Goal: Task Accomplishment & Management: Manage account settings

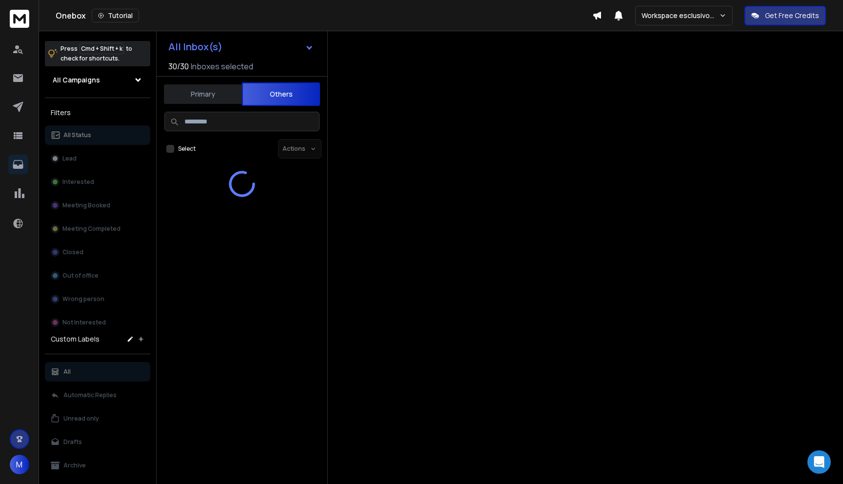
click at [280, 91] on button "Others" at bounding box center [281, 93] width 78 height 23
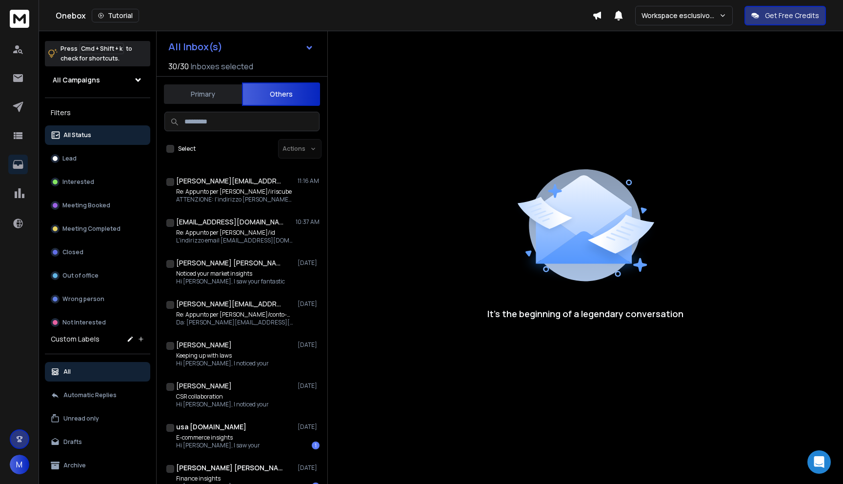
click at [193, 96] on button "Primary" at bounding box center [203, 93] width 78 height 21
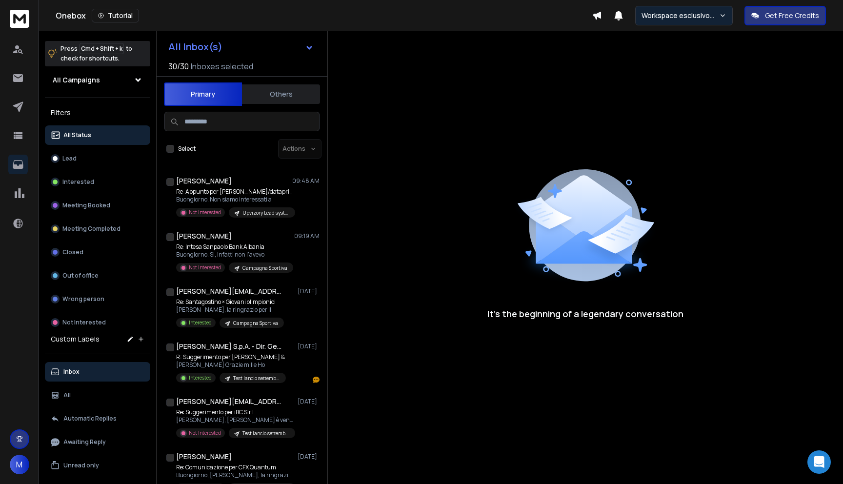
click at [678, 21] on button "Workspace esclusivo upvizory" at bounding box center [684, 16] width 98 height 20
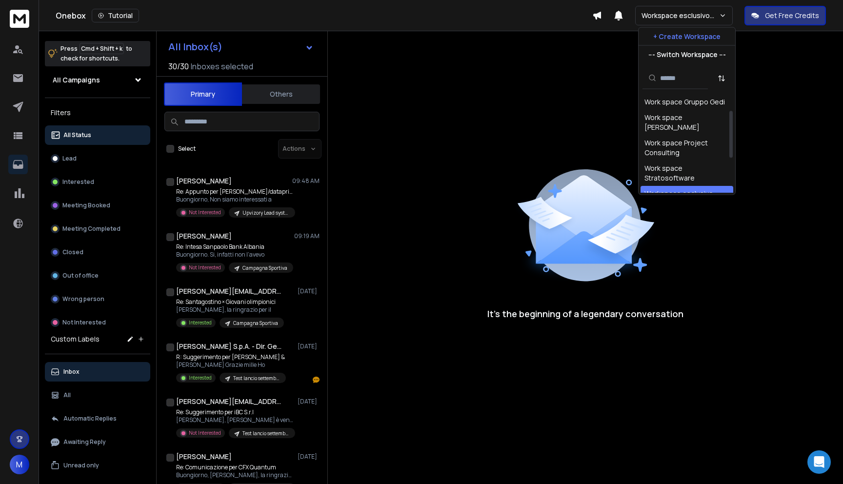
scroll to position [64, 0]
click at [677, 138] on div "Work space Project Consulting" at bounding box center [687, 148] width 85 height 20
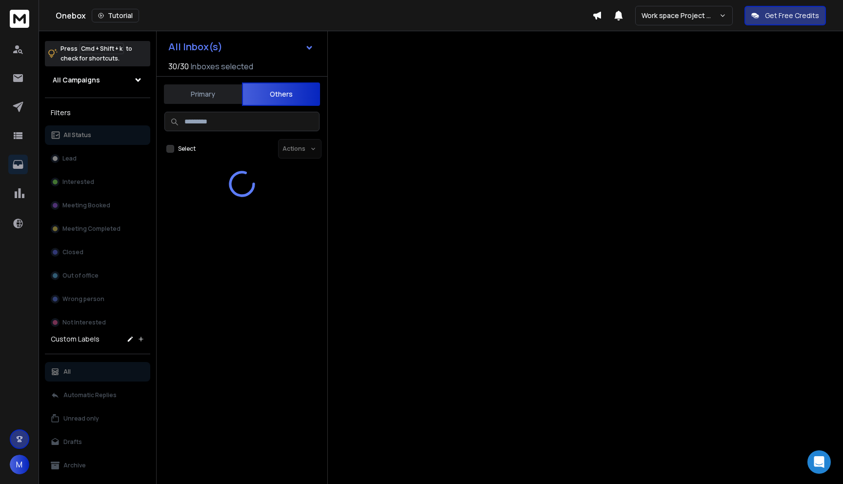
click at [285, 98] on button "Others" at bounding box center [281, 93] width 78 height 23
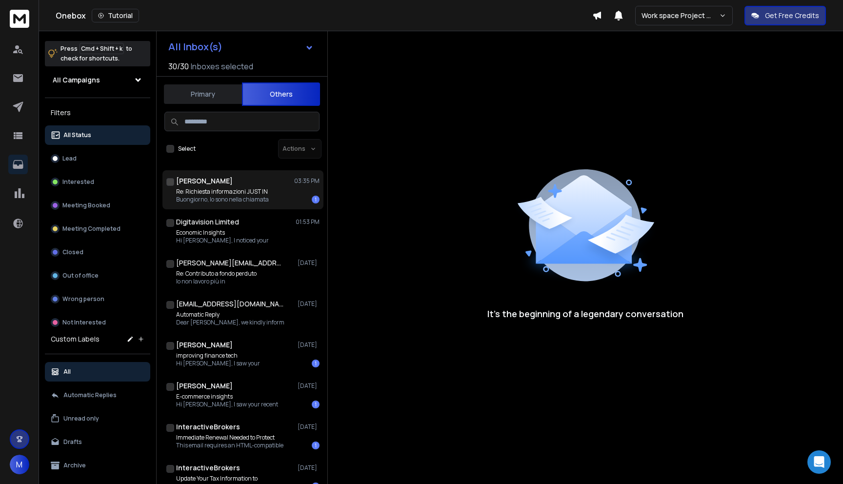
click at [284, 202] on div "Re: Richiesta informazioni JUST IN Buongiorno, Io sono nella chiamata 1" at bounding box center [247, 196] width 143 height 16
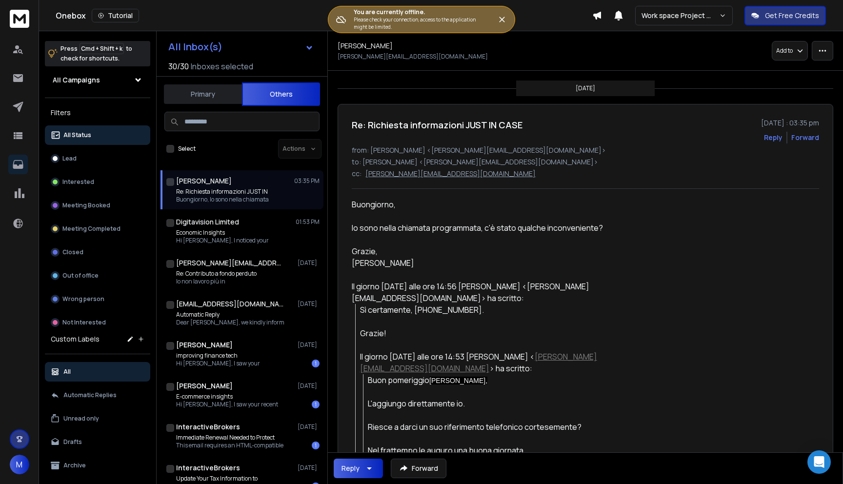
click at [202, 100] on button "Primary" at bounding box center [203, 93] width 78 height 21
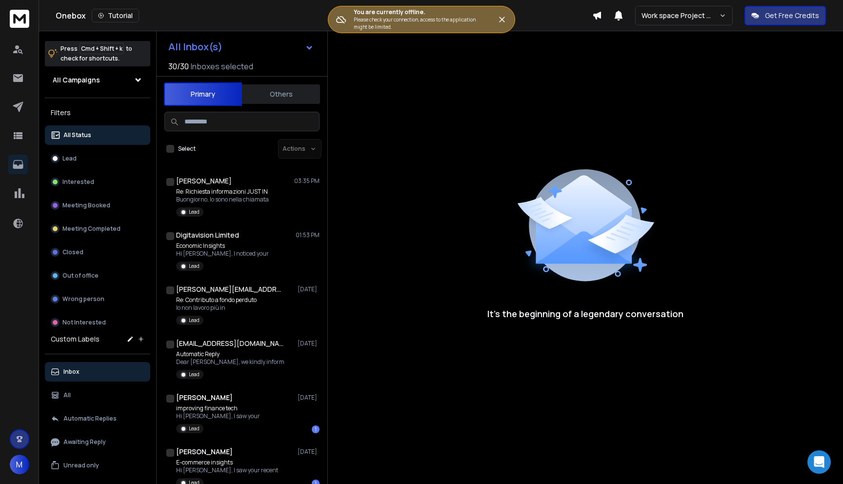
click at [290, 101] on button "Others" at bounding box center [281, 93] width 78 height 21
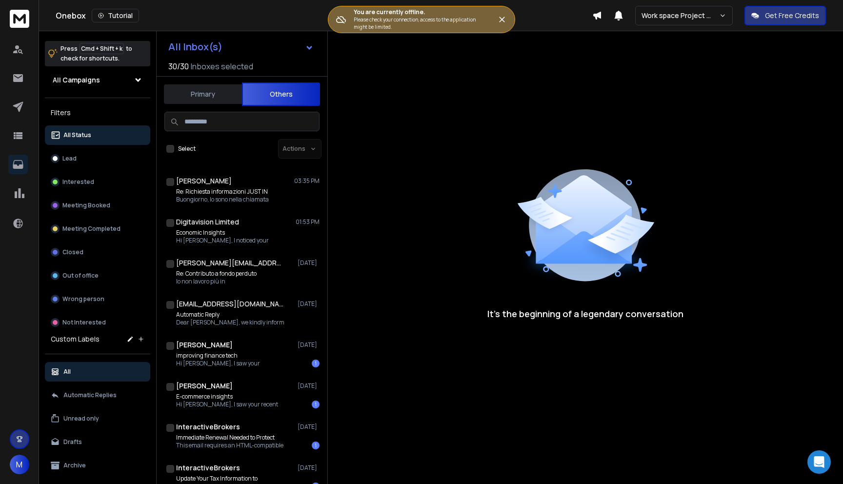
click at [213, 88] on button "Primary" at bounding box center [203, 93] width 78 height 21
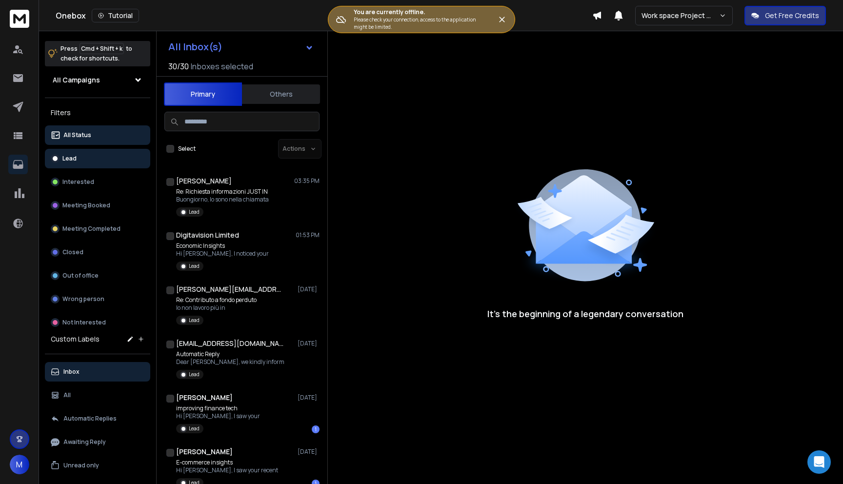
click at [109, 156] on button "Lead" at bounding box center [97, 159] width 105 height 20
click at [92, 130] on button "All Status" at bounding box center [97, 135] width 105 height 20
click at [82, 109] on h3 "Filters" at bounding box center [97, 113] width 105 height 14
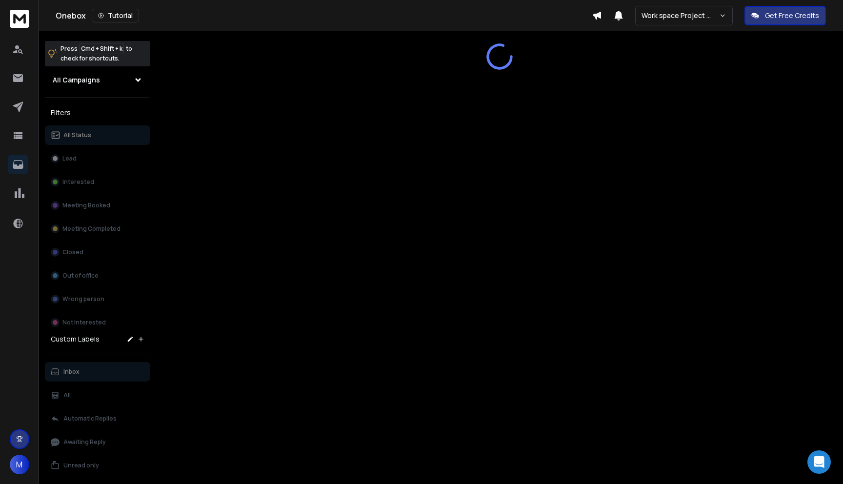
click at [565, 158] on div "Press Cmd + Shift + k to check for shortcuts. All Campaigns All Campaigns Filte…" at bounding box center [441, 273] width 804 height 484
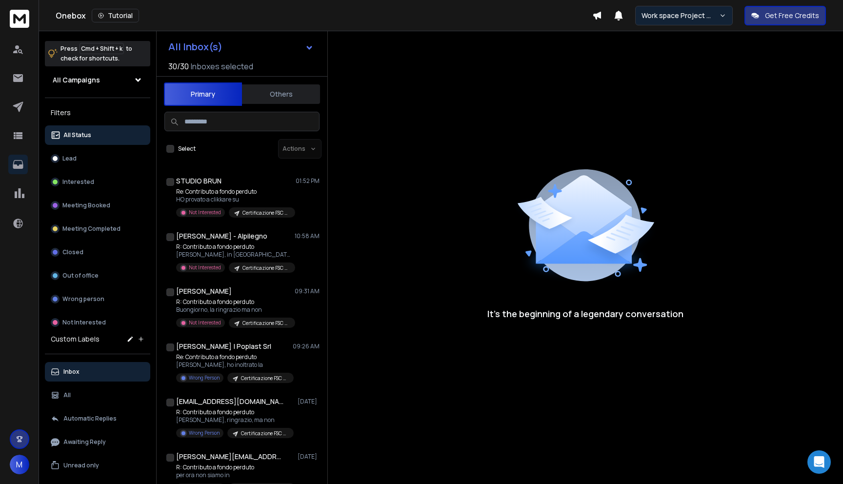
click at [667, 16] on p "Work space Project Consulting" at bounding box center [681, 16] width 78 height 10
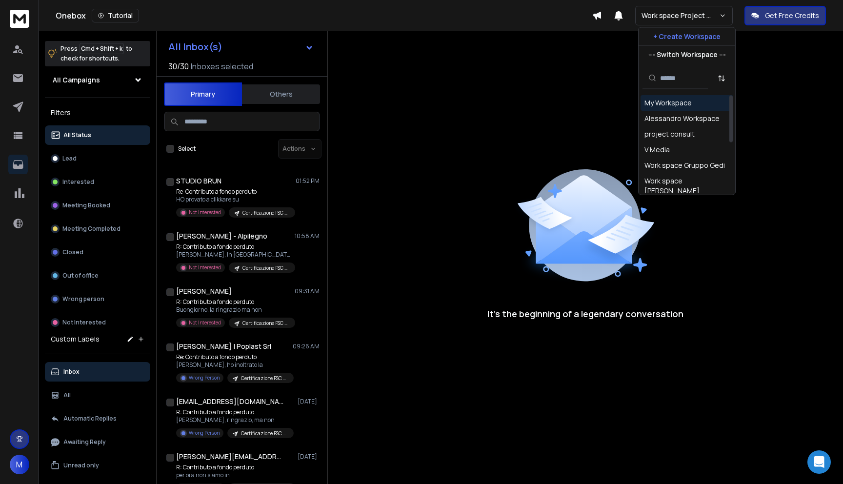
click at [684, 103] on div "My Workspace" at bounding box center [668, 103] width 47 height 10
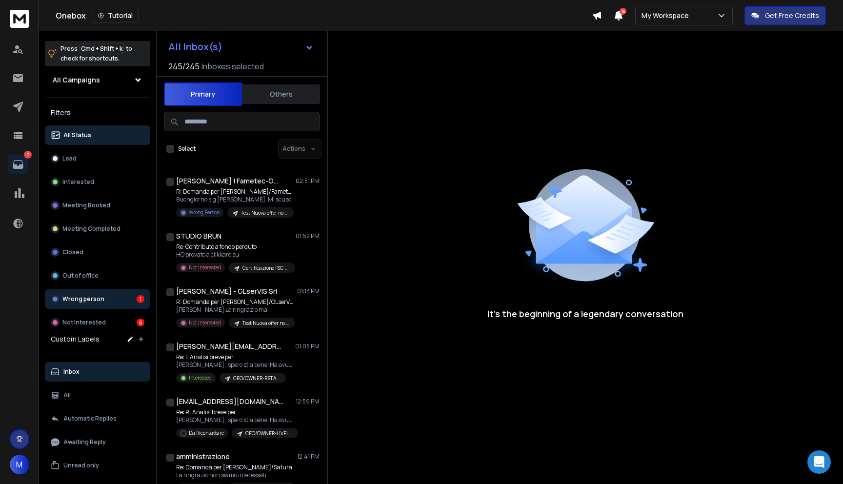
click at [100, 297] on p "Wrong person" at bounding box center [83, 299] width 42 height 8
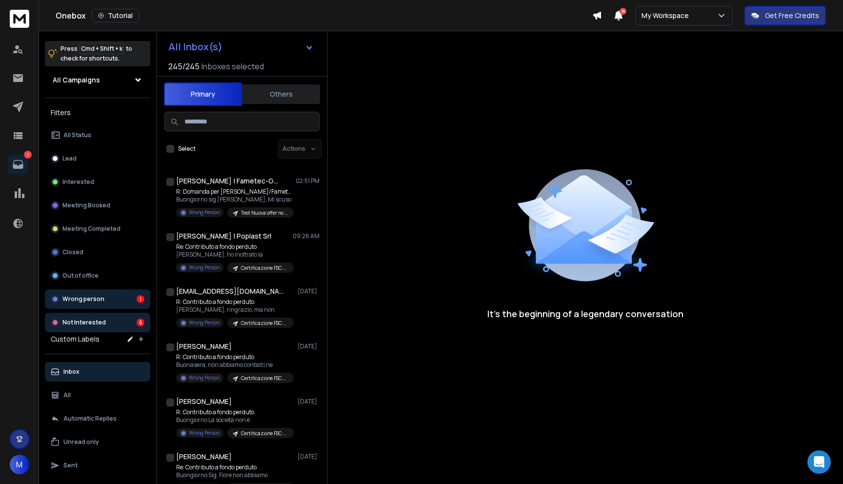
click at [104, 325] on button "Not Interested 6" at bounding box center [97, 323] width 105 height 20
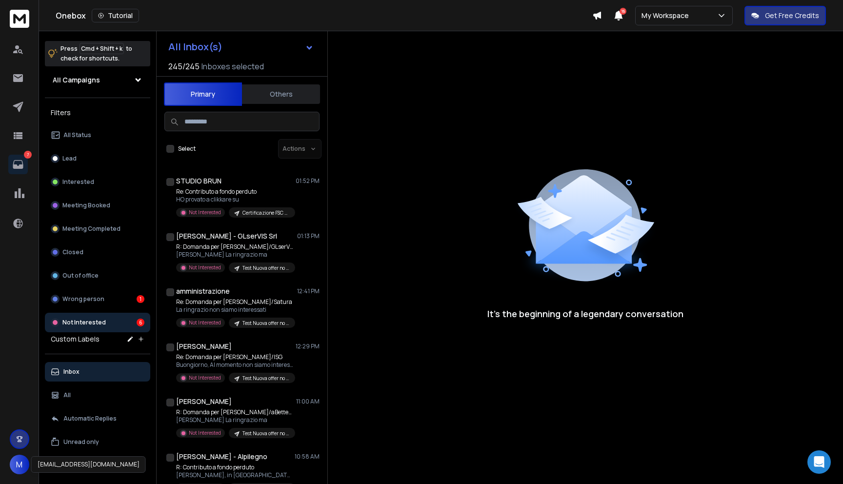
click at [20, 468] on span "M" at bounding box center [20, 465] width 20 height 20
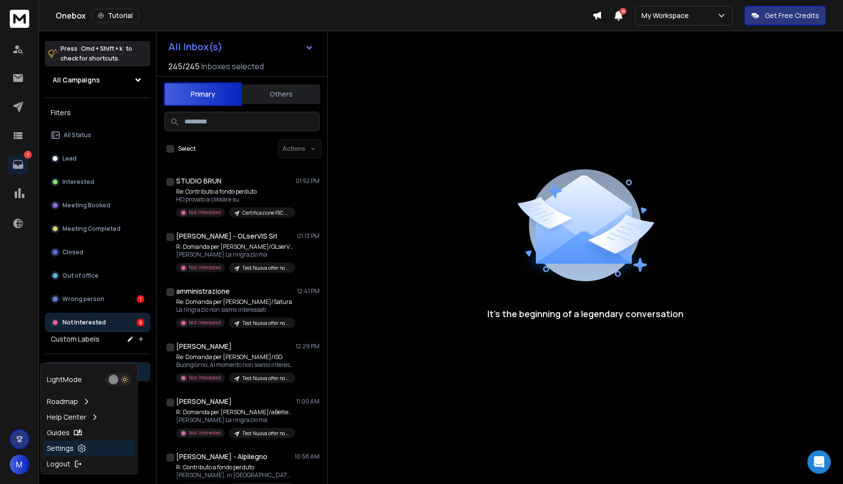
click at [54, 447] on p "Settings" at bounding box center [60, 449] width 27 height 10
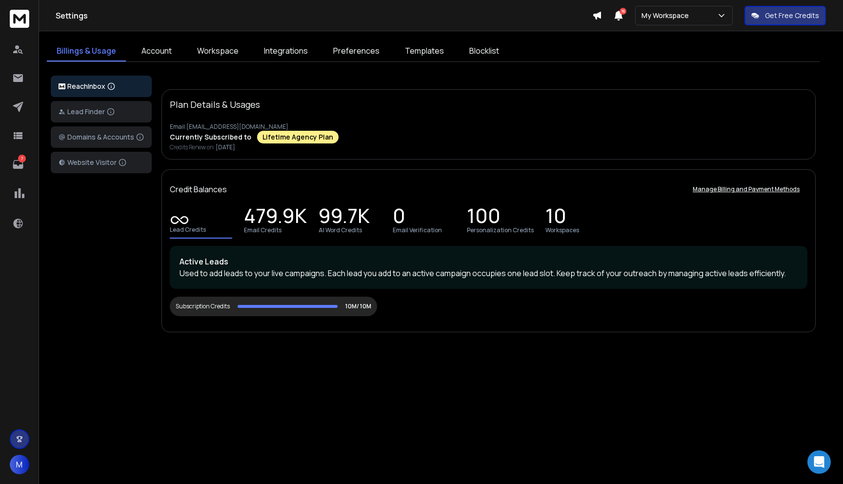
click at [359, 48] on link "Preferences" at bounding box center [356, 51] width 66 height 20
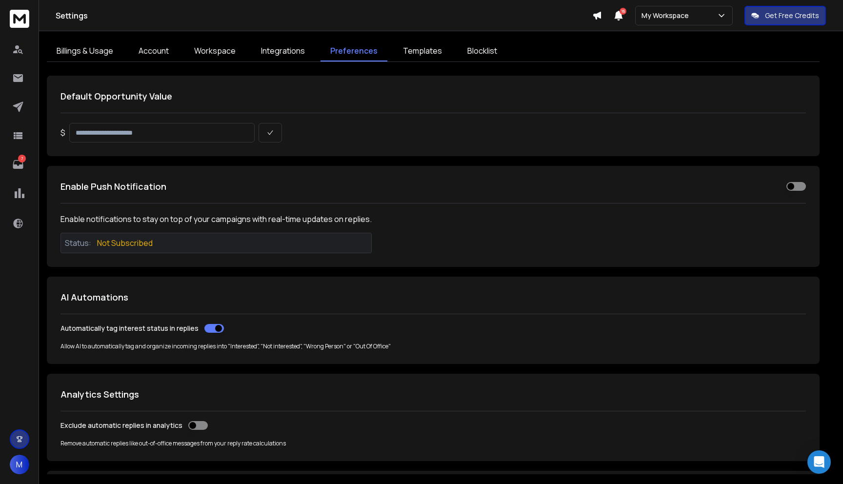
click at [407, 48] on link "Templates" at bounding box center [422, 51] width 59 height 20
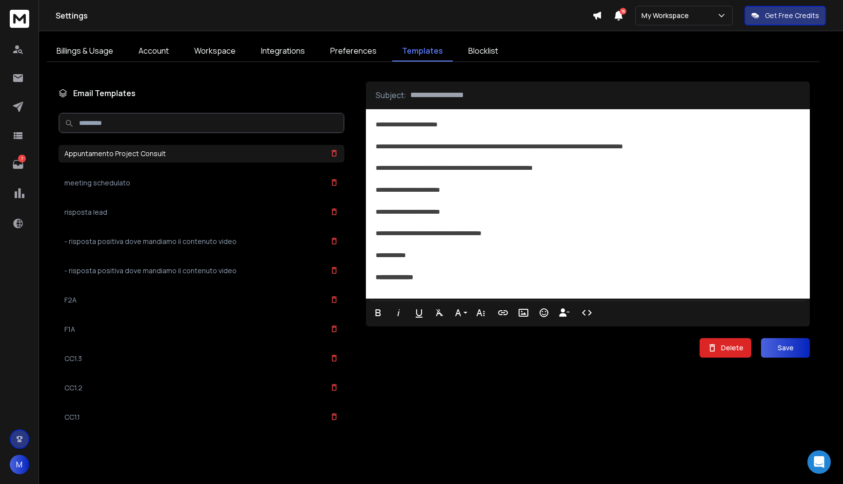
click at [278, 56] on link "Integrations" at bounding box center [282, 51] width 63 height 20
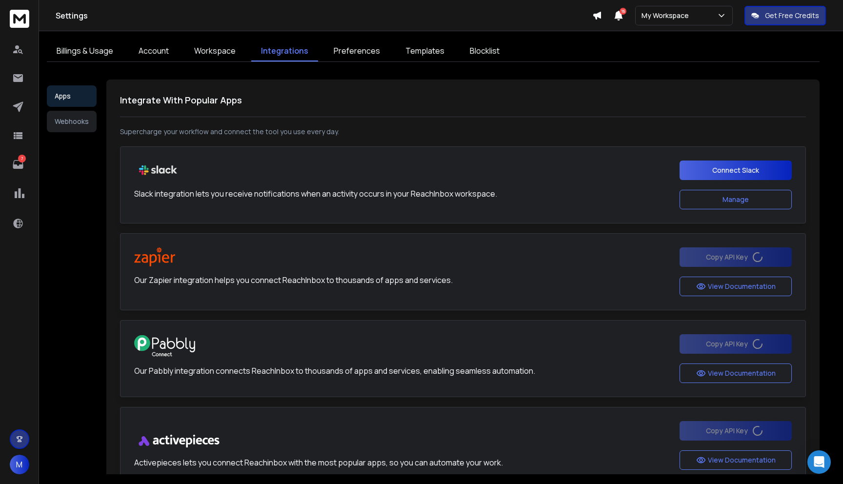
click at [221, 48] on link "Workspace" at bounding box center [214, 51] width 61 height 20
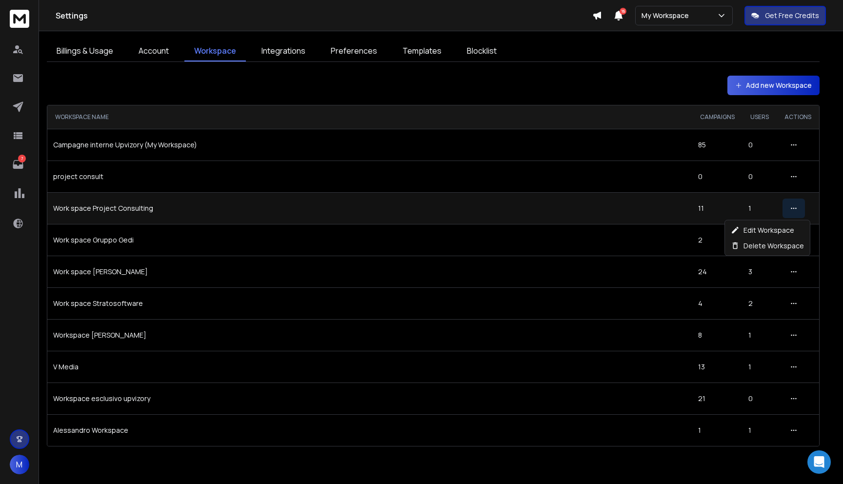
click at [800, 212] on button "button" at bounding box center [794, 209] width 22 height 20
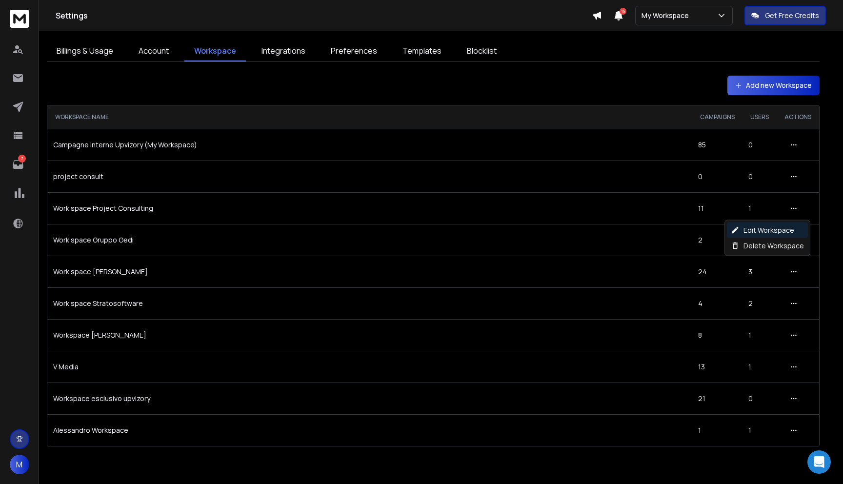
click at [783, 229] on p "Edit Workspace" at bounding box center [769, 230] width 51 height 10
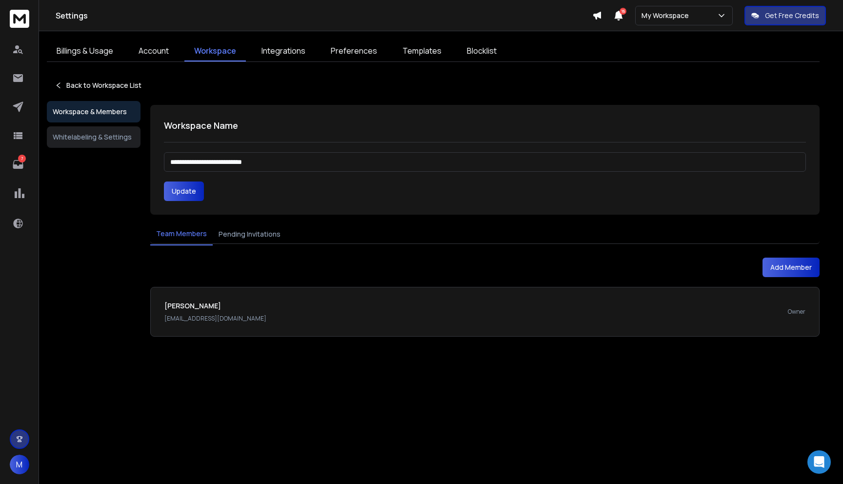
click at [785, 272] on button "Add Member" at bounding box center [791, 268] width 57 height 20
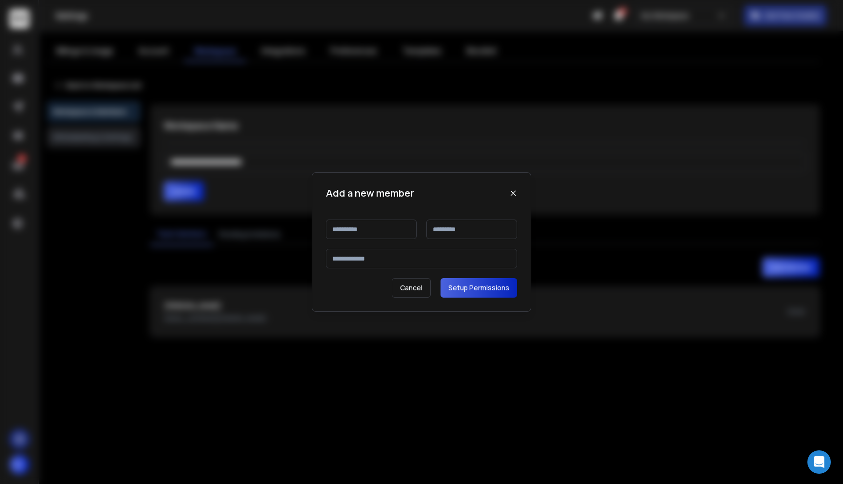
click at [393, 230] on input at bounding box center [371, 230] width 91 height 20
type input "*******"
click at [446, 227] on input at bounding box center [471, 230] width 91 height 20
type input "**********"
click at [400, 262] on input at bounding box center [421, 259] width 191 height 20
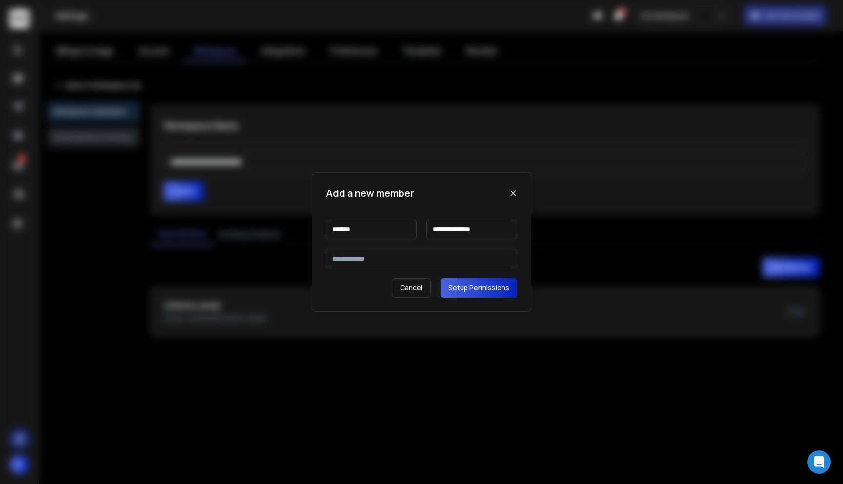
paste input "**********"
type input "**********"
click at [484, 289] on button "Setup Permissions" at bounding box center [479, 288] width 77 height 20
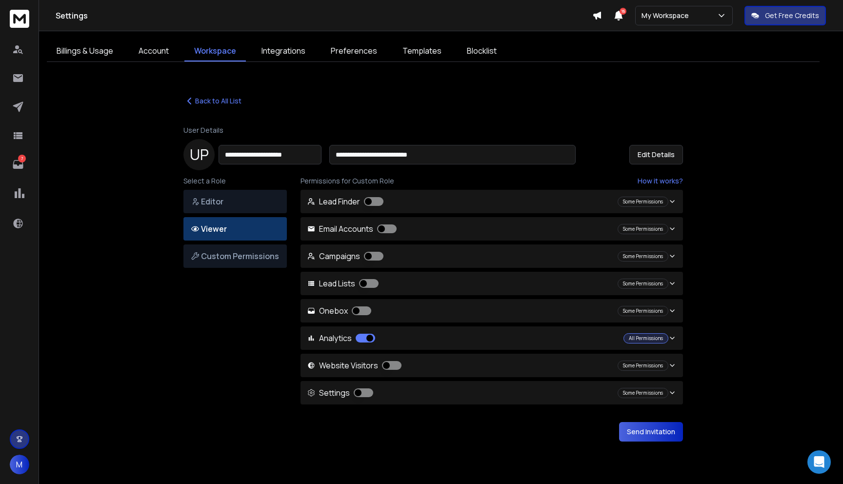
click at [358, 336] on button "button" at bounding box center [366, 338] width 20 height 9
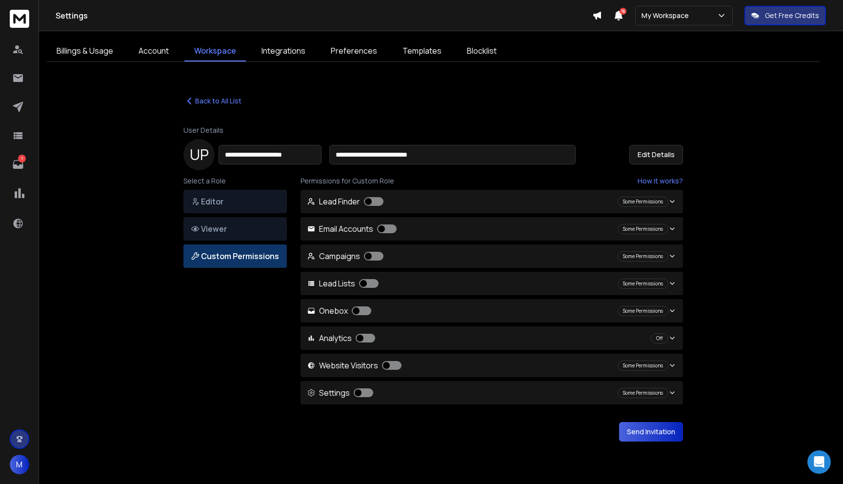
click at [364, 312] on button "button" at bounding box center [362, 310] width 20 height 9
click at [669, 308] on icon "button" at bounding box center [672, 311] width 8 height 8
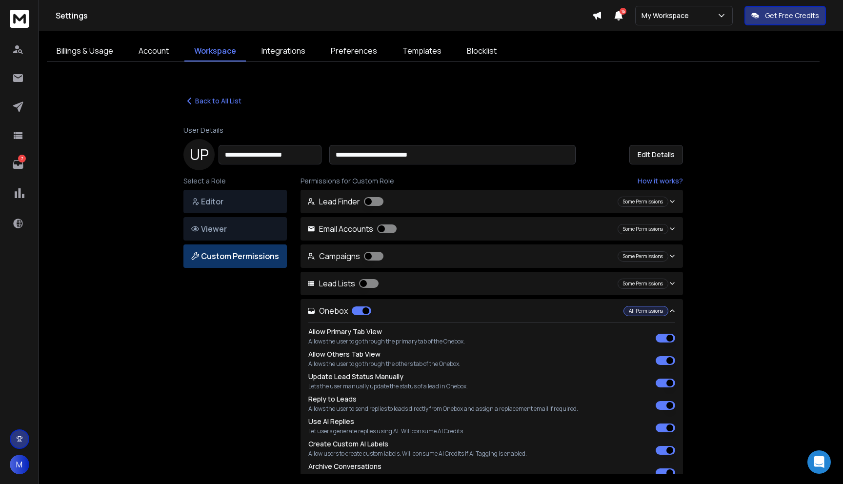
click at [669, 308] on icon "button" at bounding box center [672, 311] width 8 height 8
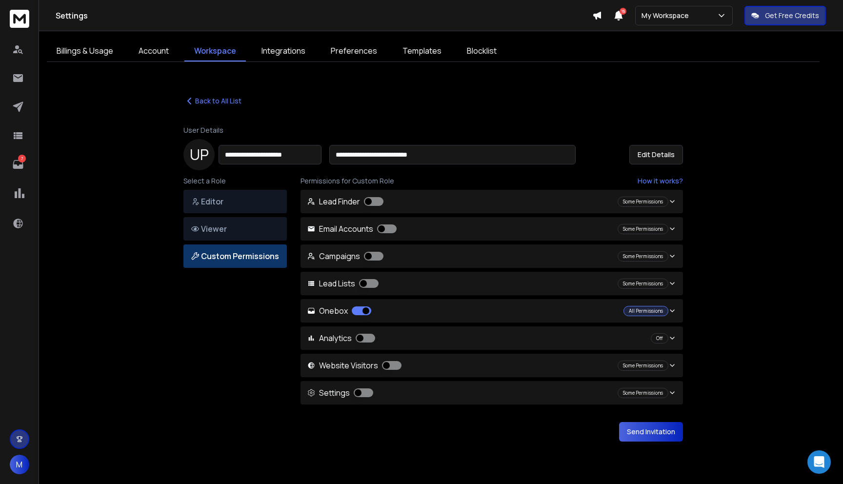
click at [662, 310] on div "All Permissions" at bounding box center [646, 311] width 45 height 10
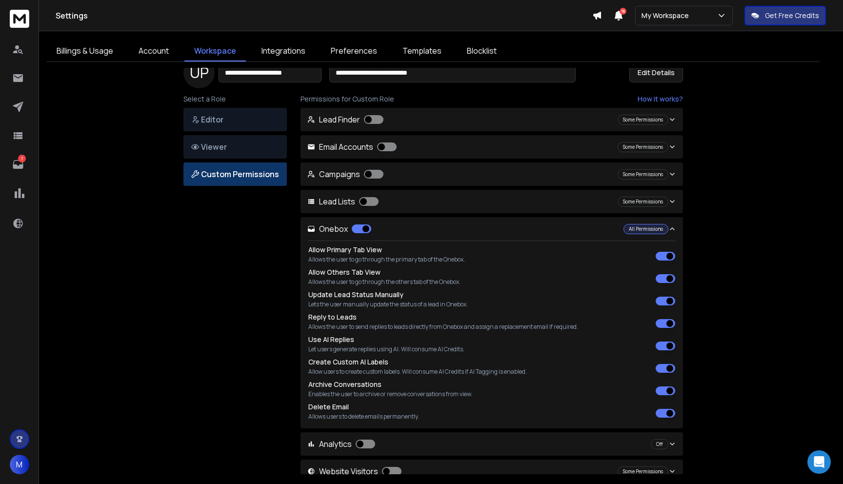
scroll to position [85, 0]
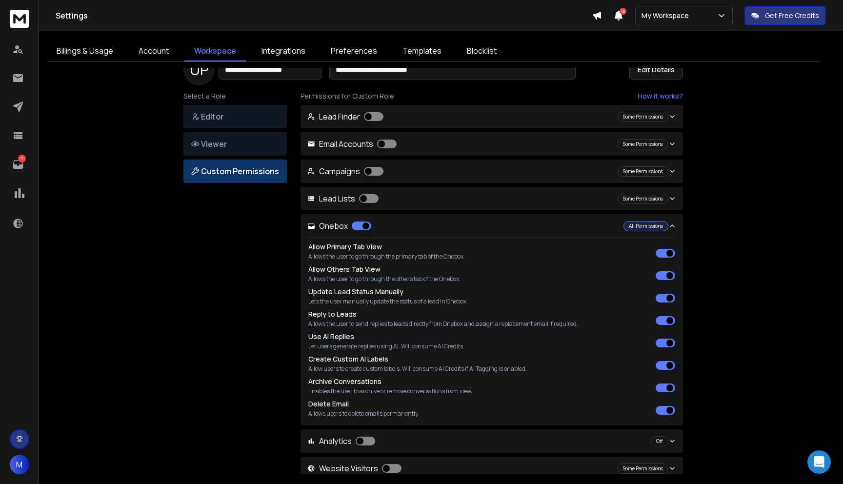
click at [662, 298] on button "Update Lead Status Manually" at bounding box center [666, 298] width 20 height 9
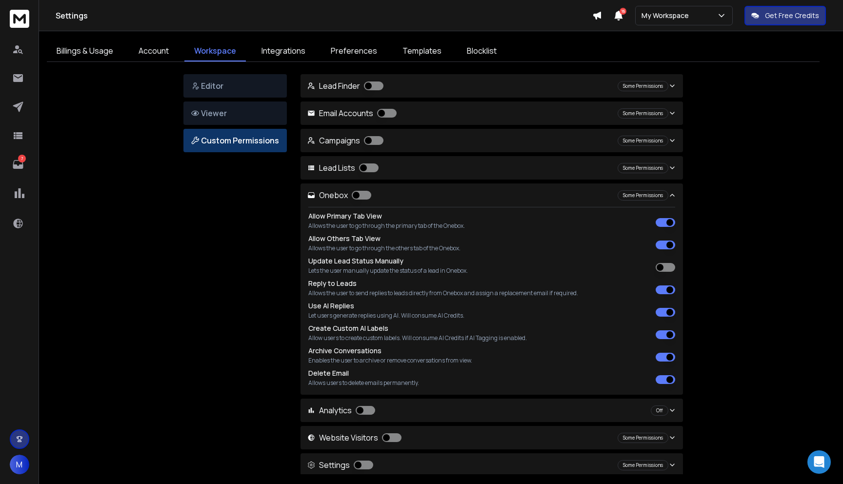
scroll to position [117, 0]
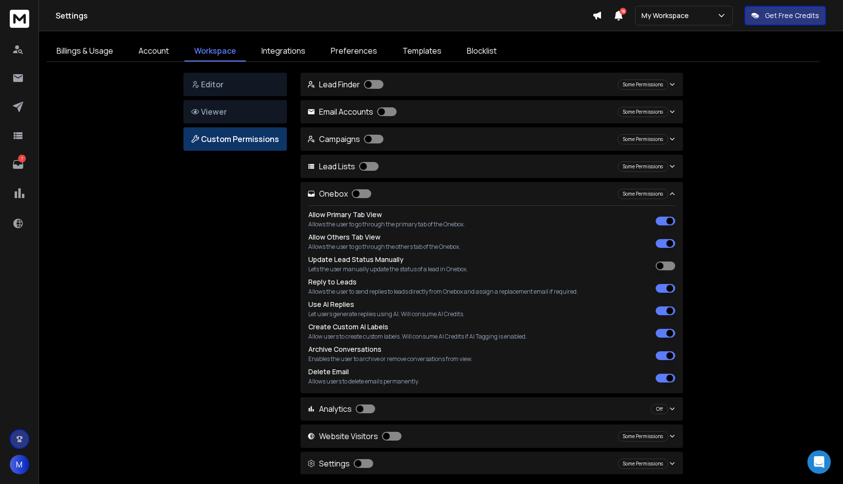
click at [665, 378] on button "Delete Email" at bounding box center [666, 378] width 20 height 9
click at [662, 358] on button "Archive Conversations" at bounding box center [666, 355] width 20 height 9
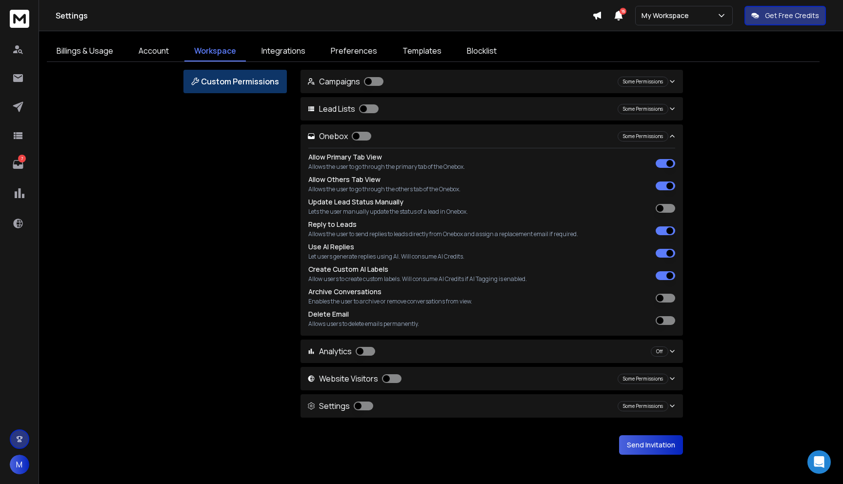
scroll to position [7, 0]
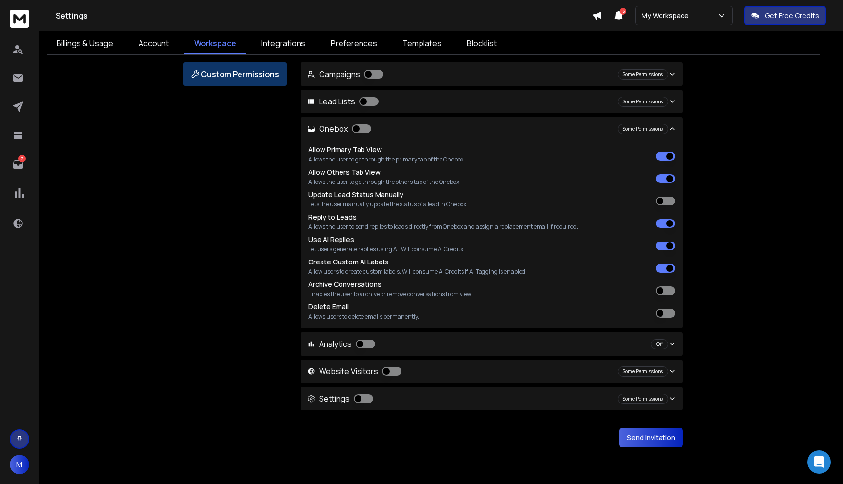
click at [367, 342] on button "button" at bounding box center [366, 344] width 20 height 9
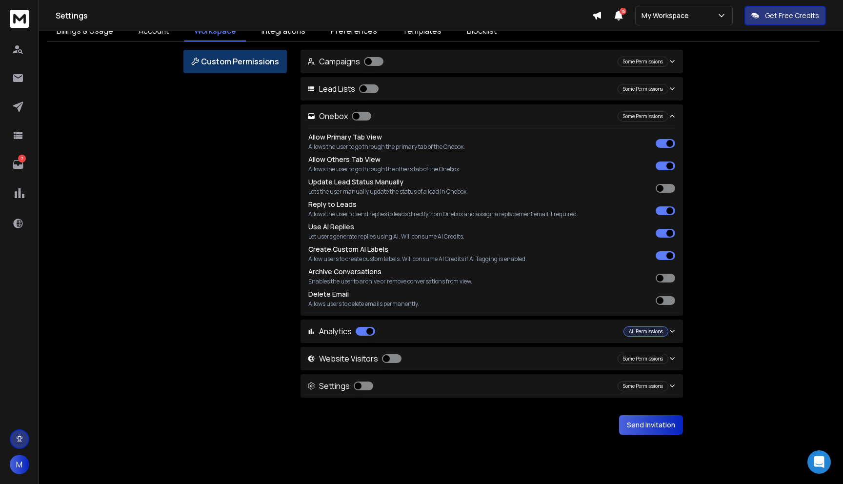
scroll to position [46, 0]
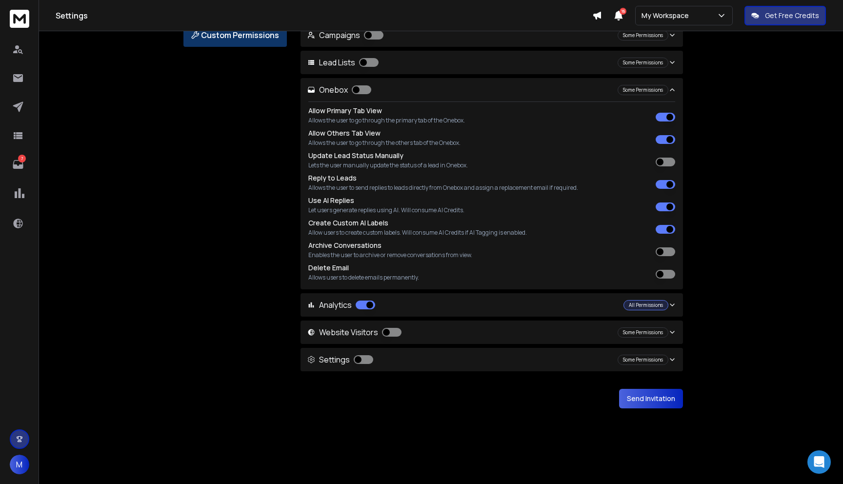
click at [649, 403] on button "Send Invitation" at bounding box center [651, 399] width 64 height 20
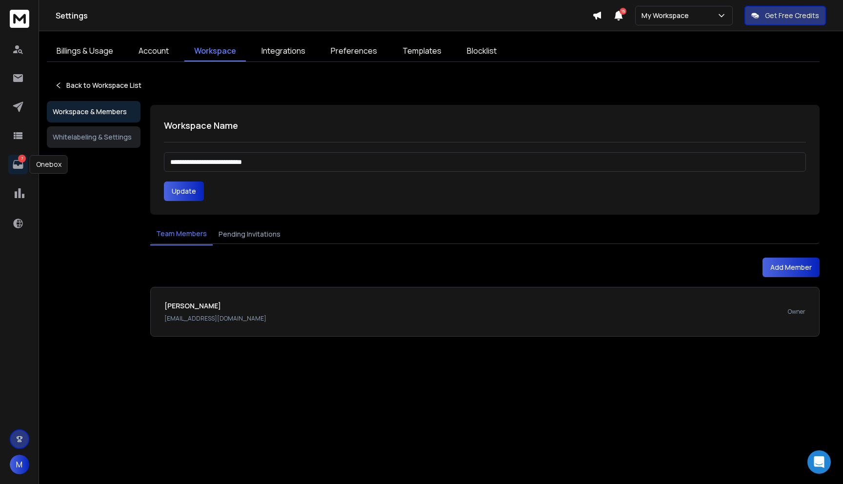
click at [17, 166] on icon at bounding box center [18, 164] width 10 height 9
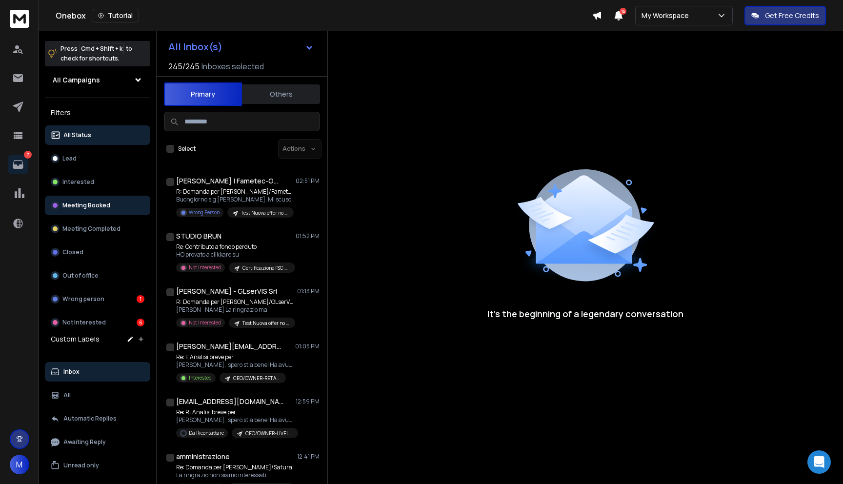
click at [95, 198] on button "Meeting Booked" at bounding box center [97, 206] width 105 height 20
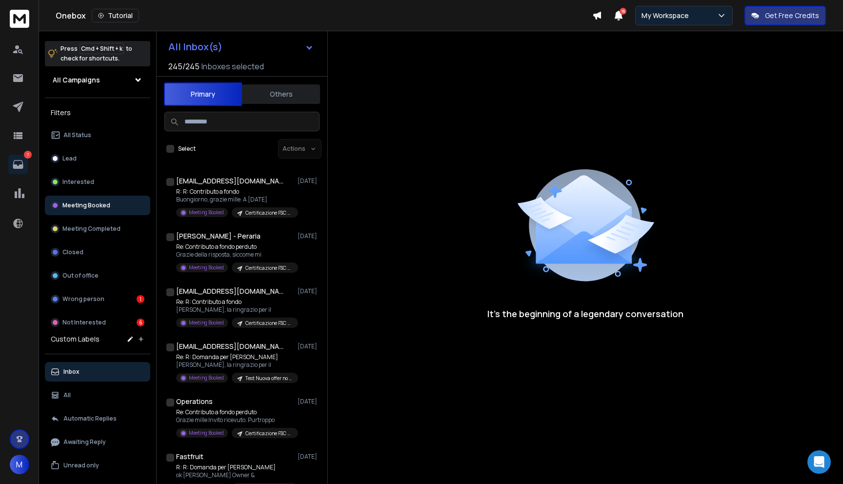
click at [706, 14] on div "My Workspace" at bounding box center [684, 16] width 85 height 10
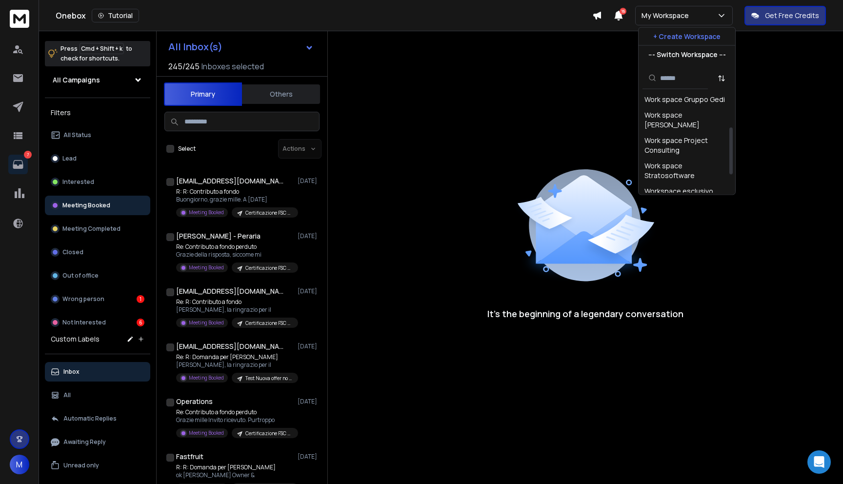
scroll to position [67, 0]
click at [688, 143] on div "Work space Project Consulting" at bounding box center [687, 145] width 85 height 20
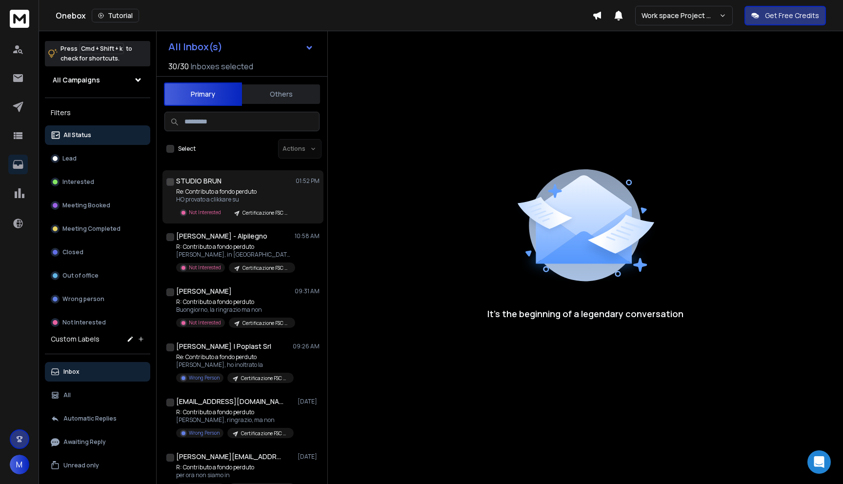
click at [282, 184] on div "STUDIO BRUN 01:52 PM" at bounding box center [247, 181] width 143 height 10
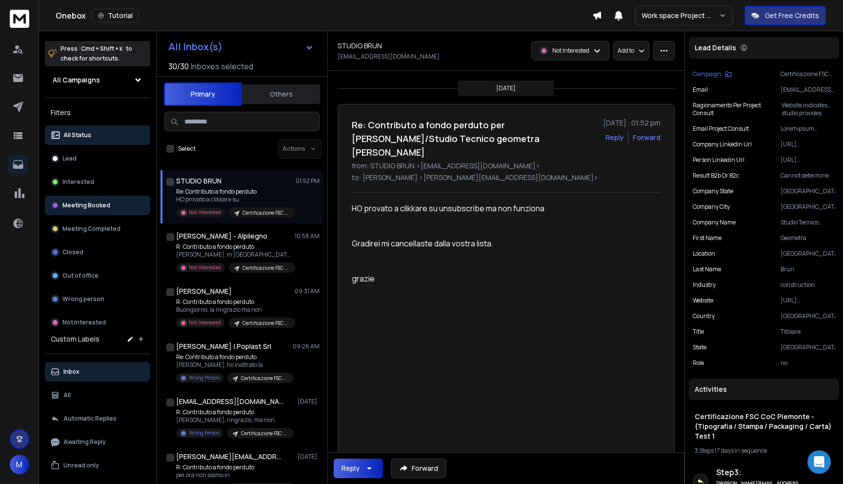
click at [98, 198] on button "Meeting Booked" at bounding box center [97, 206] width 105 height 20
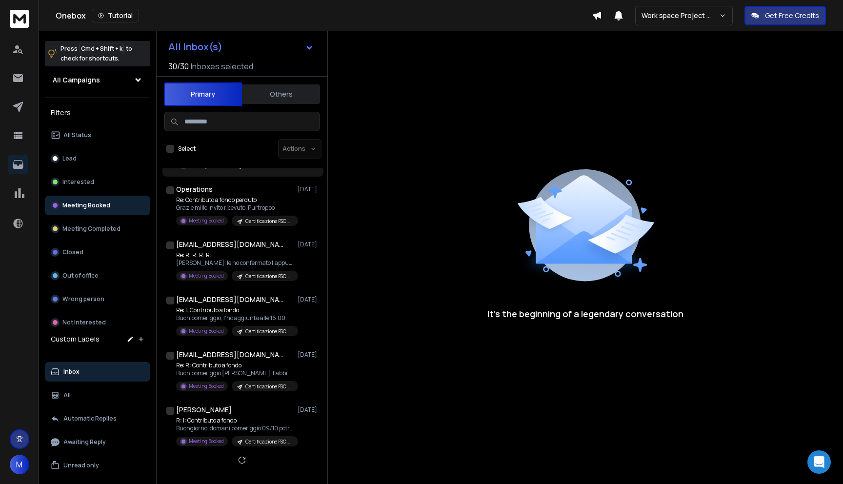
scroll to position [147, 0]
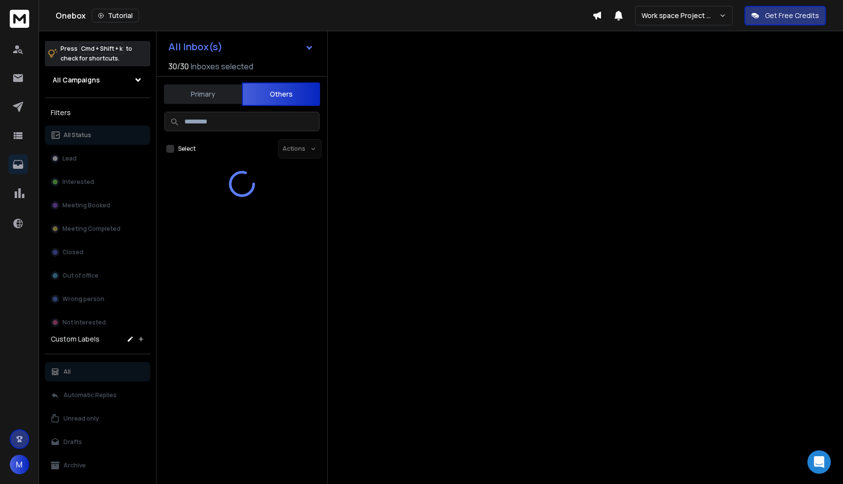
click at [274, 103] on button "Others" at bounding box center [281, 93] width 78 height 23
